Goal: Information Seeking & Learning: Check status

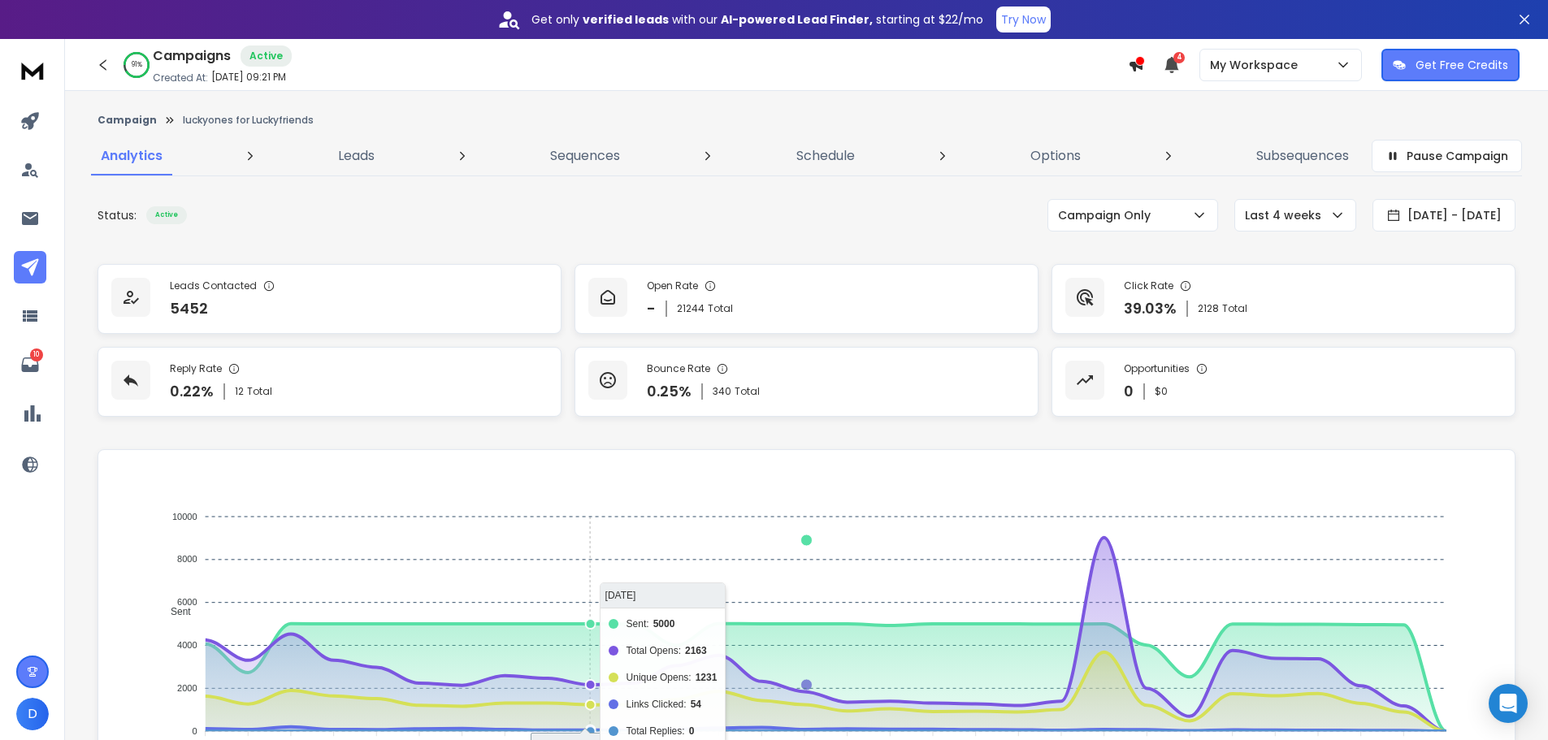
scroll to position [315, 0]
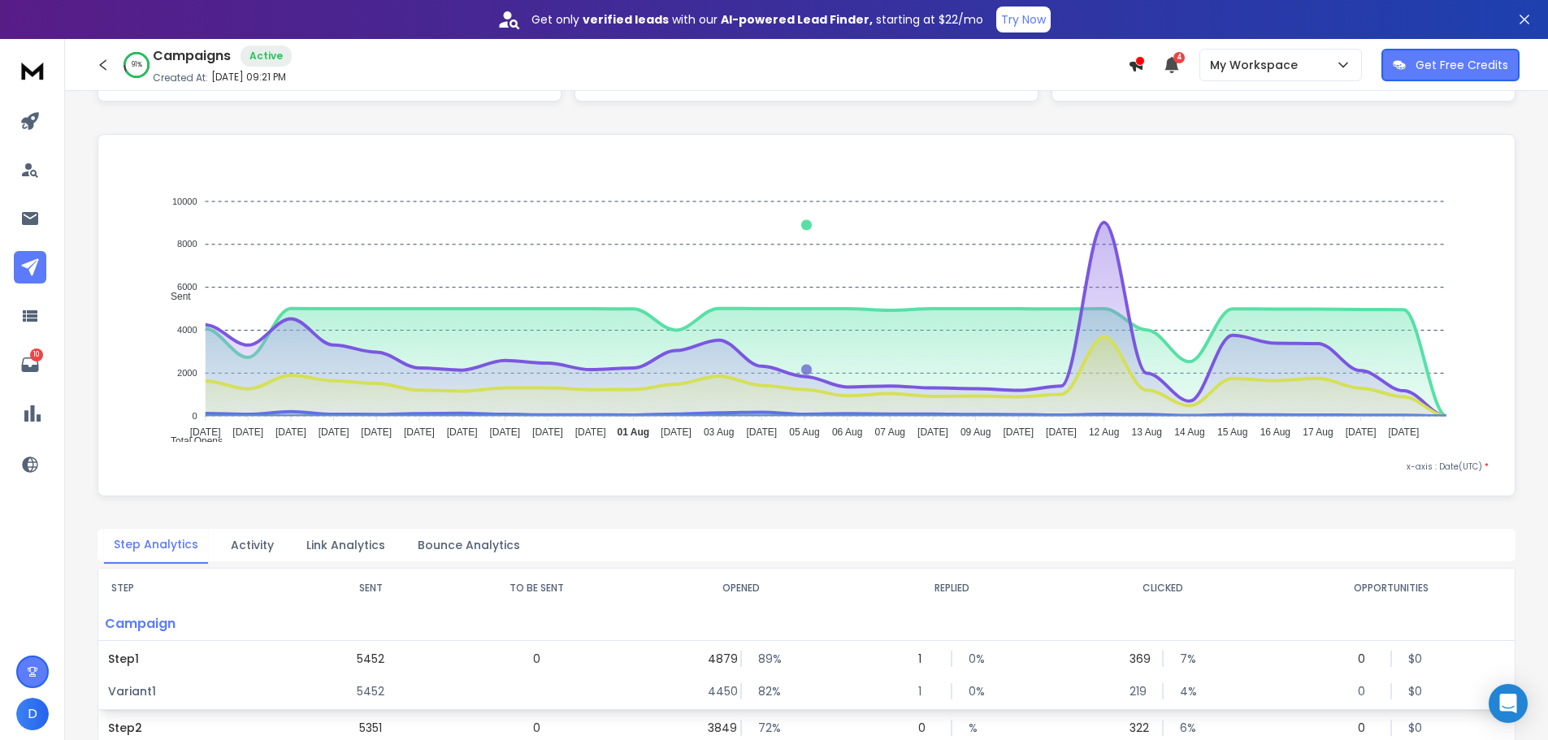
click at [184, 541] on button "Step Analytics" at bounding box center [156, 545] width 104 height 37
click at [247, 549] on button "Activity" at bounding box center [252, 545] width 63 height 36
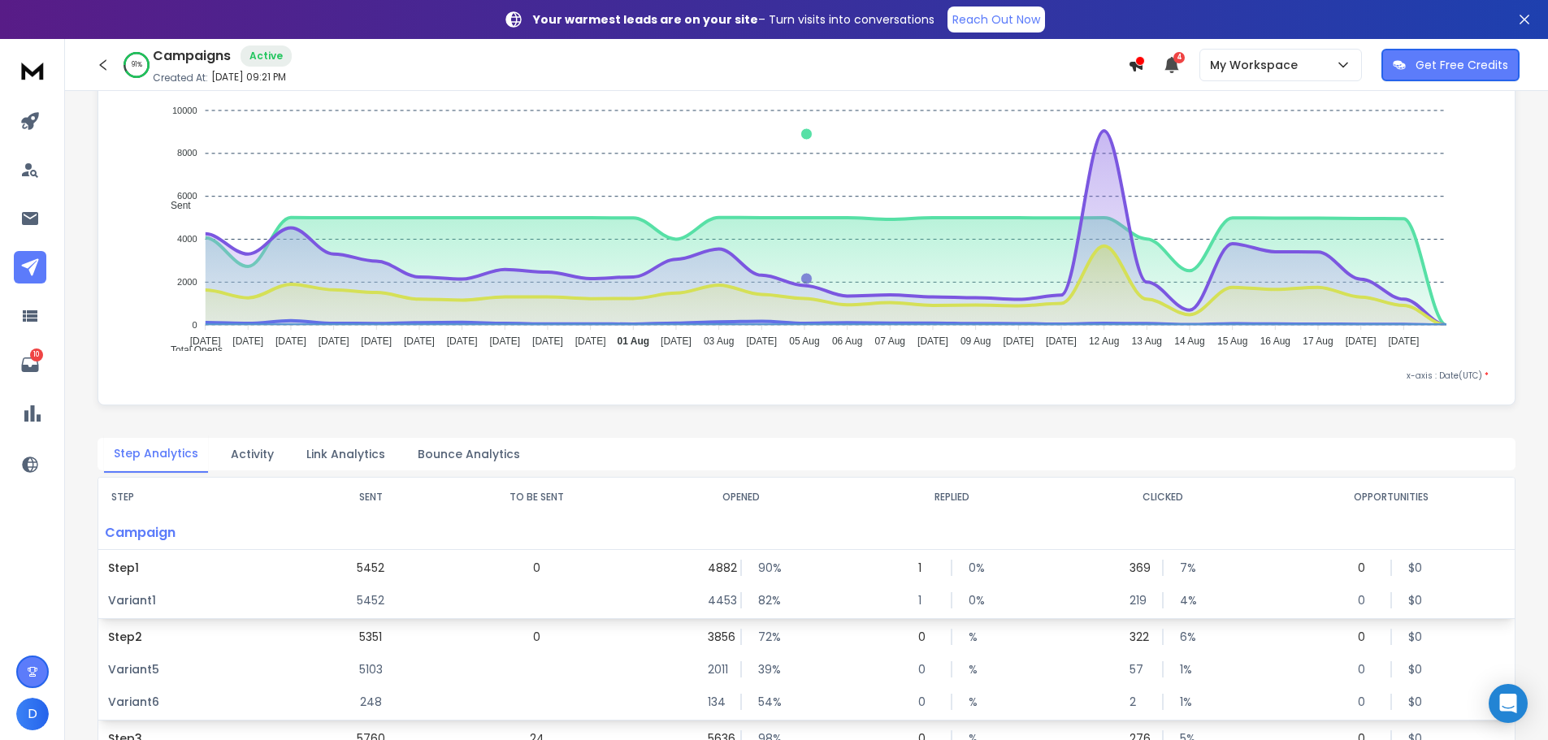
scroll to position [315, 0]
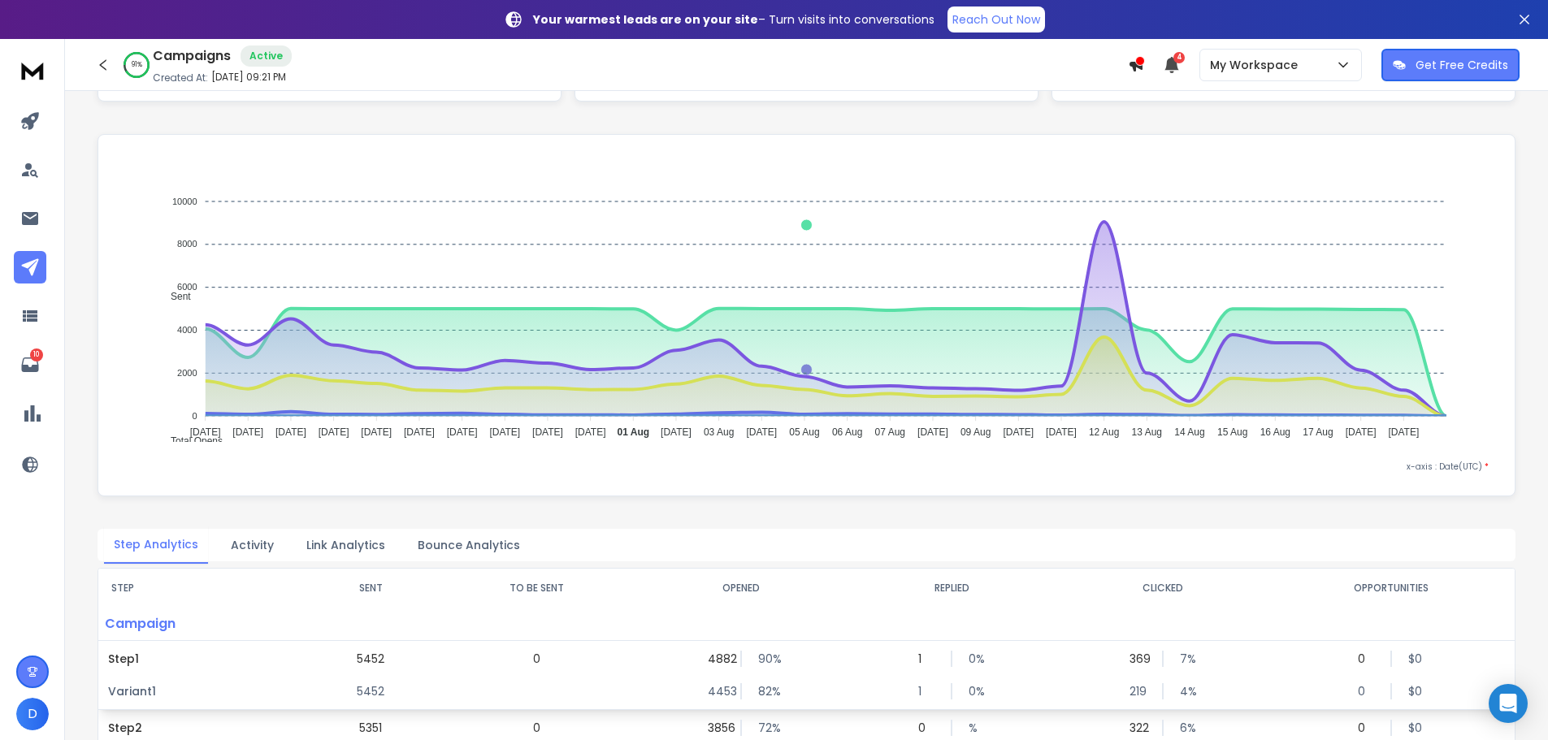
click at [242, 461] on div "Leads Contacted 5452 Open Rate - 21249 Total Click Rate 39.03 % 2128 Total Repl…" at bounding box center [807, 751] width 1418 height 1605
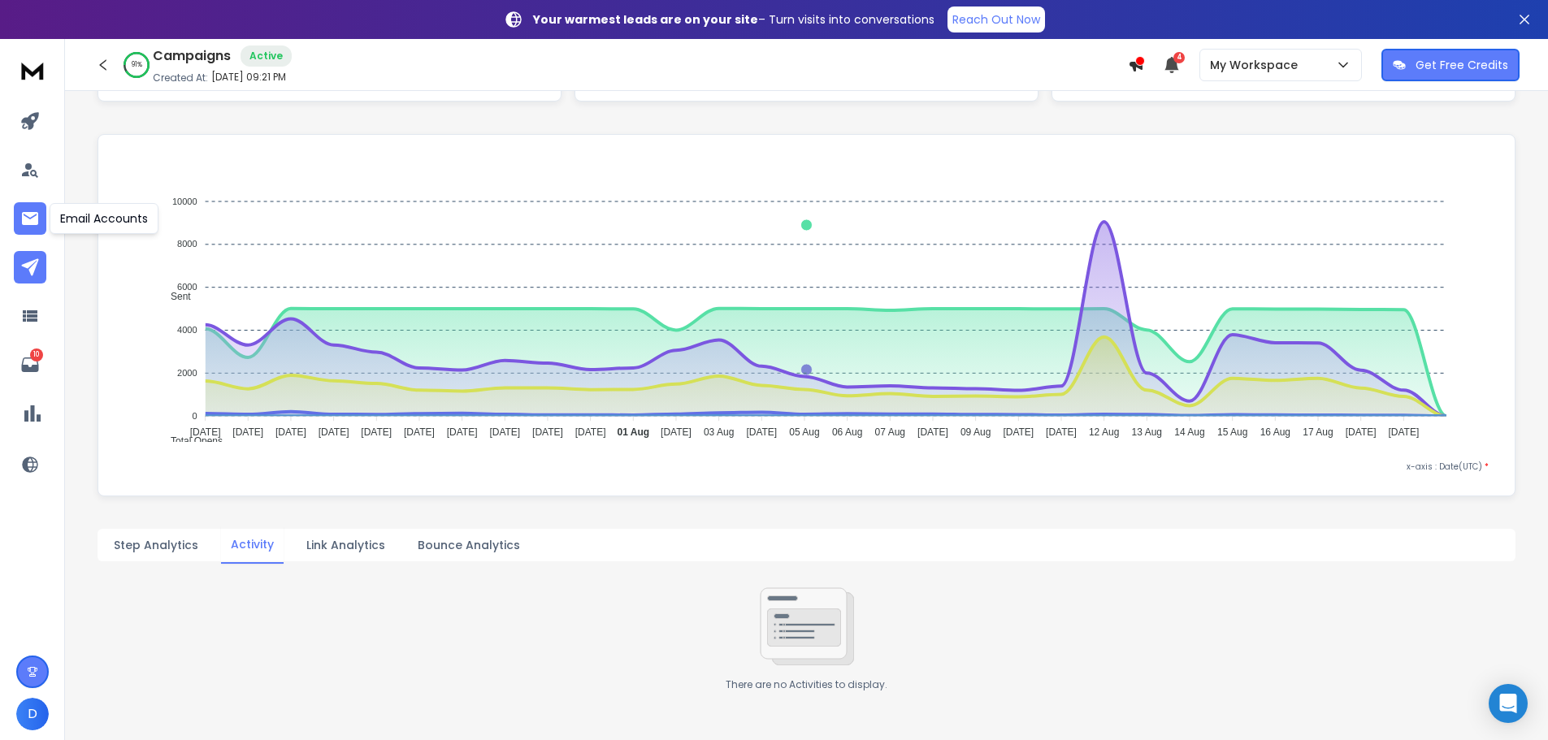
click at [33, 219] on icon at bounding box center [30, 218] width 16 height 13
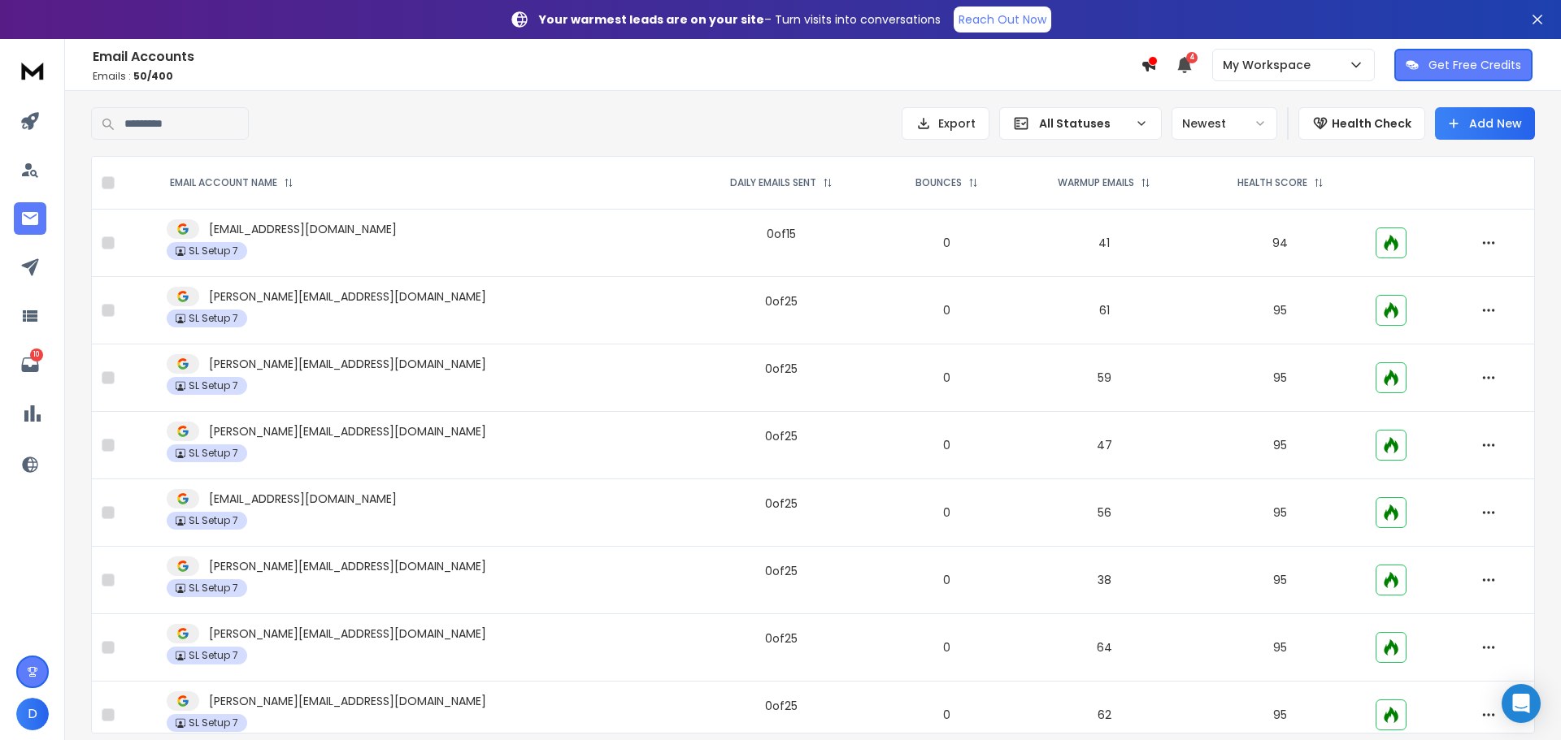
click at [1222, 120] on button "Newest" at bounding box center [1224, 123] width 106 height 33
